Goal: Task Accomplishment & Management: Use online tool/utility

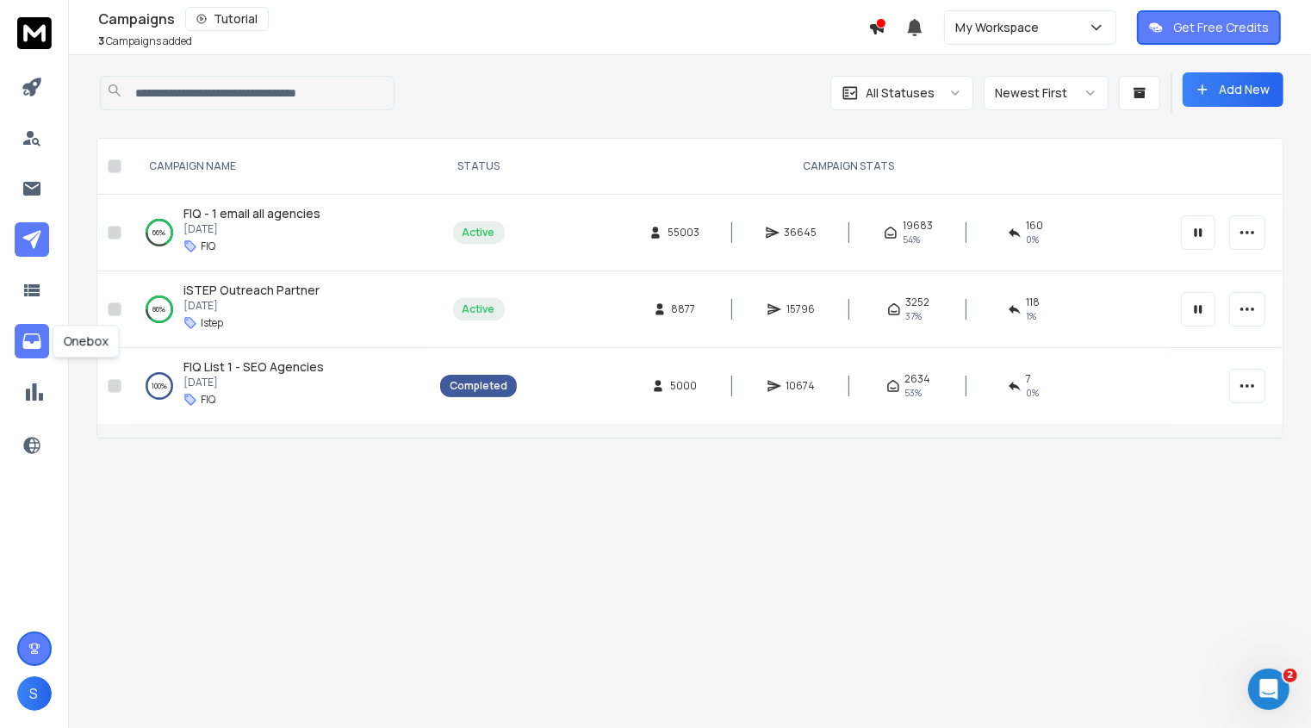
click at [26, 335] on icon at bounding box center [32, 341] width 21 height 21
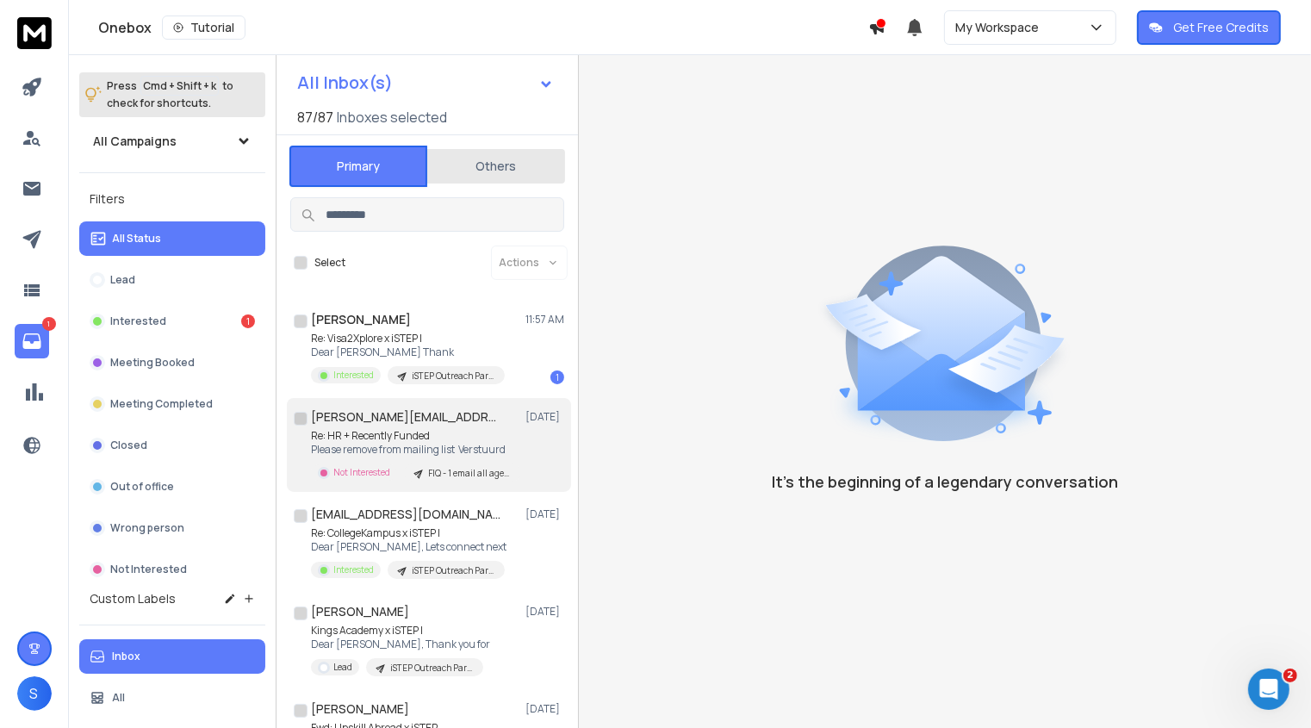
click at [457, 429] on p "Re: HR + Recently Funded" at bounding box center [414, 436] width 207 height 14
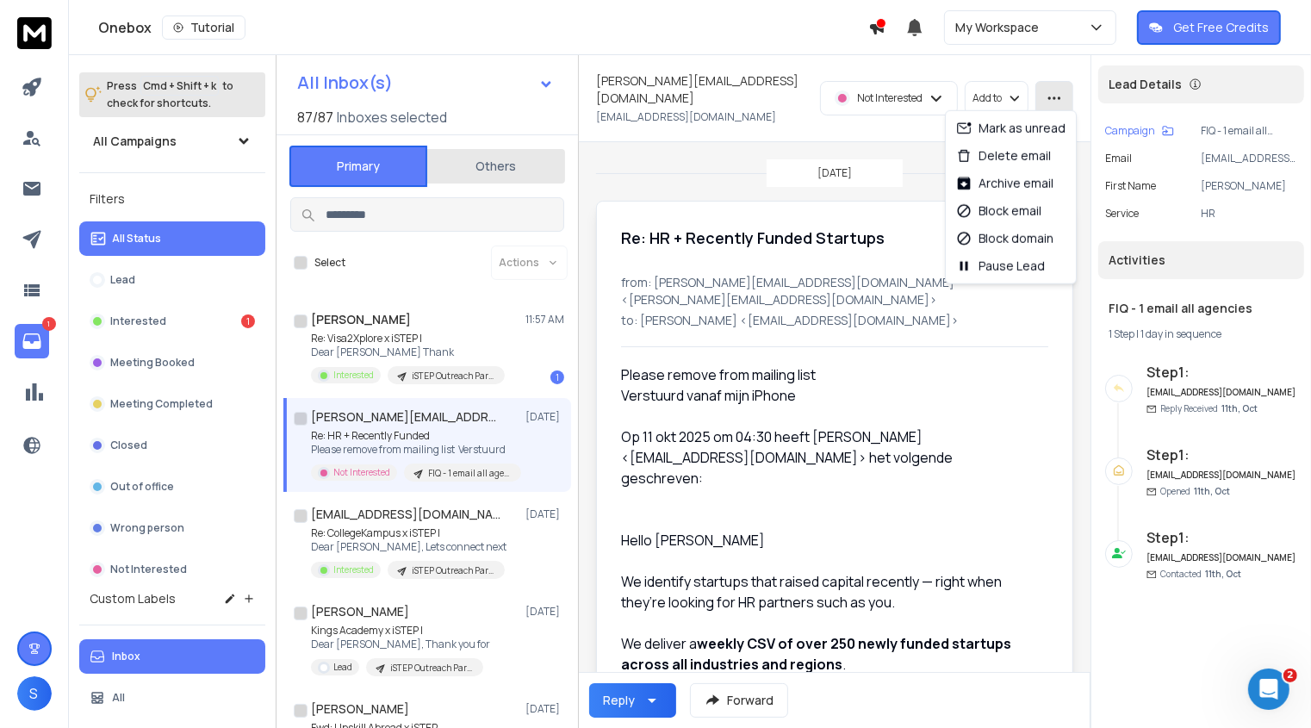
click at [1054, 93] on icon "button" at bounding box center [1055, 98] width 16 height 16
click at [1027, 213] on div "Block email" at bounding box center [998, 210] width 85 height 17
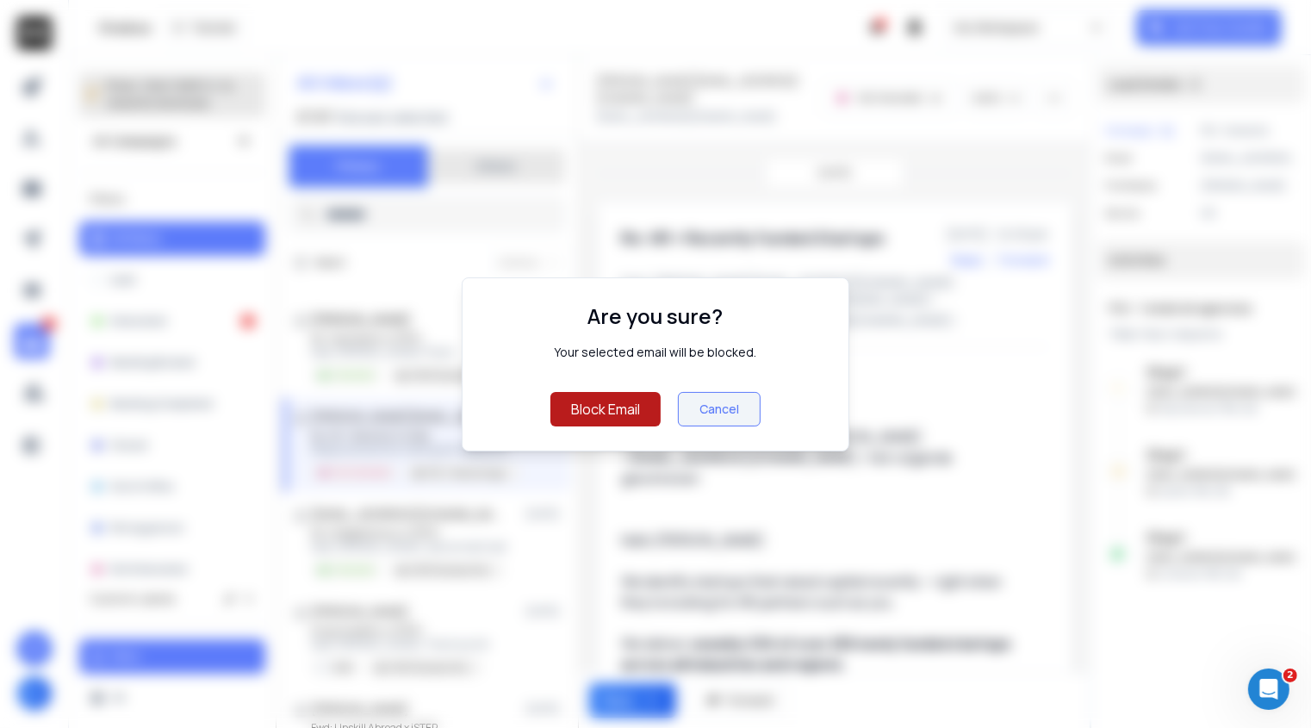
click at [604, 413] on button "Block Email" at bounding box center [605, 409] width 110 height 34
